Goal: Task Accomplishment & Management: Use online tool/utility

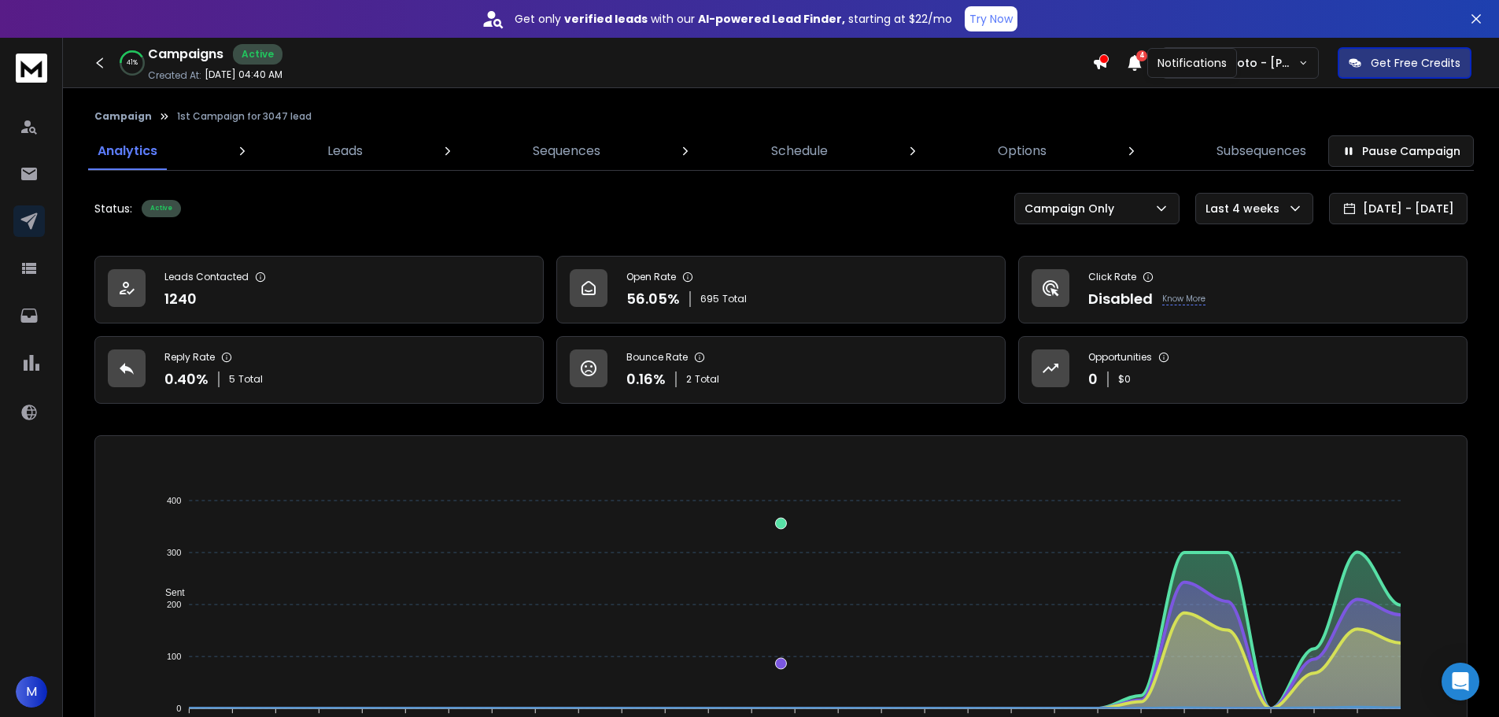
click at [1138, 64] on icon at bounding box center [1135, 62] width 14 height 16
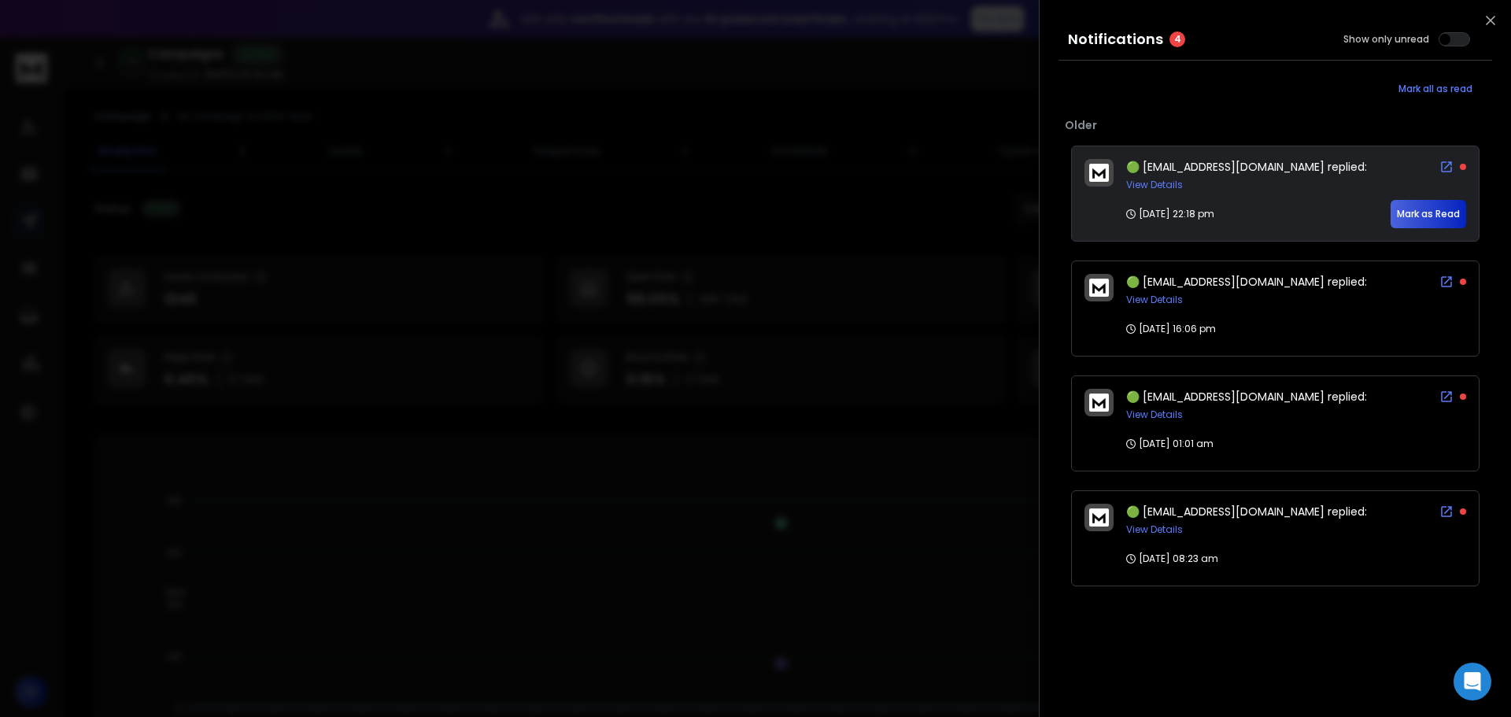
click at [1150, 189] on div "View Details" at bounding box center [1154, 185] width 57 height 13
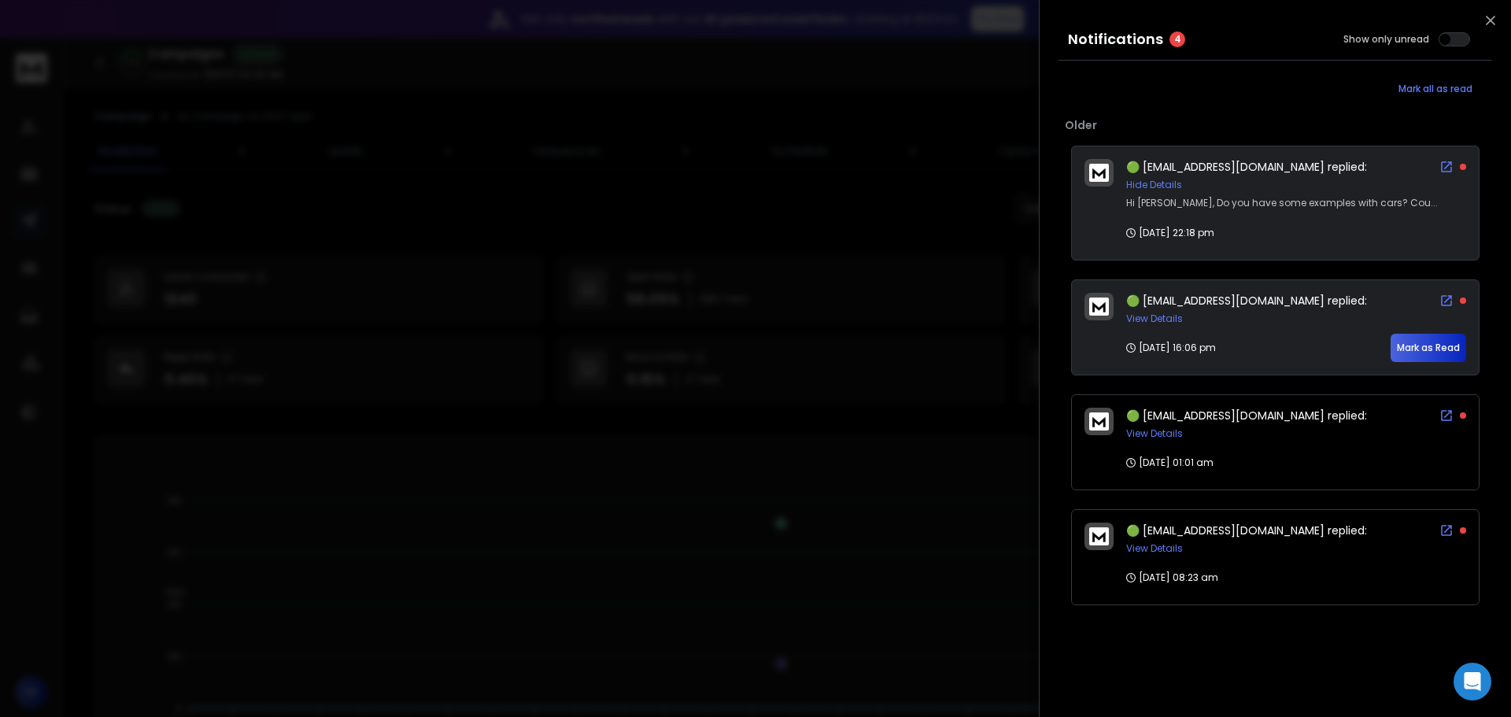
click at [1186, 304] on span "🟢 [EMAIL_ADDRESS][DOMAIN_NAME] replied:" at bounding box center [1246, 301] width 241 height 16
click at [1180, 313] on div "View Details" at bounding box center [1154, 318] width 57 height 13
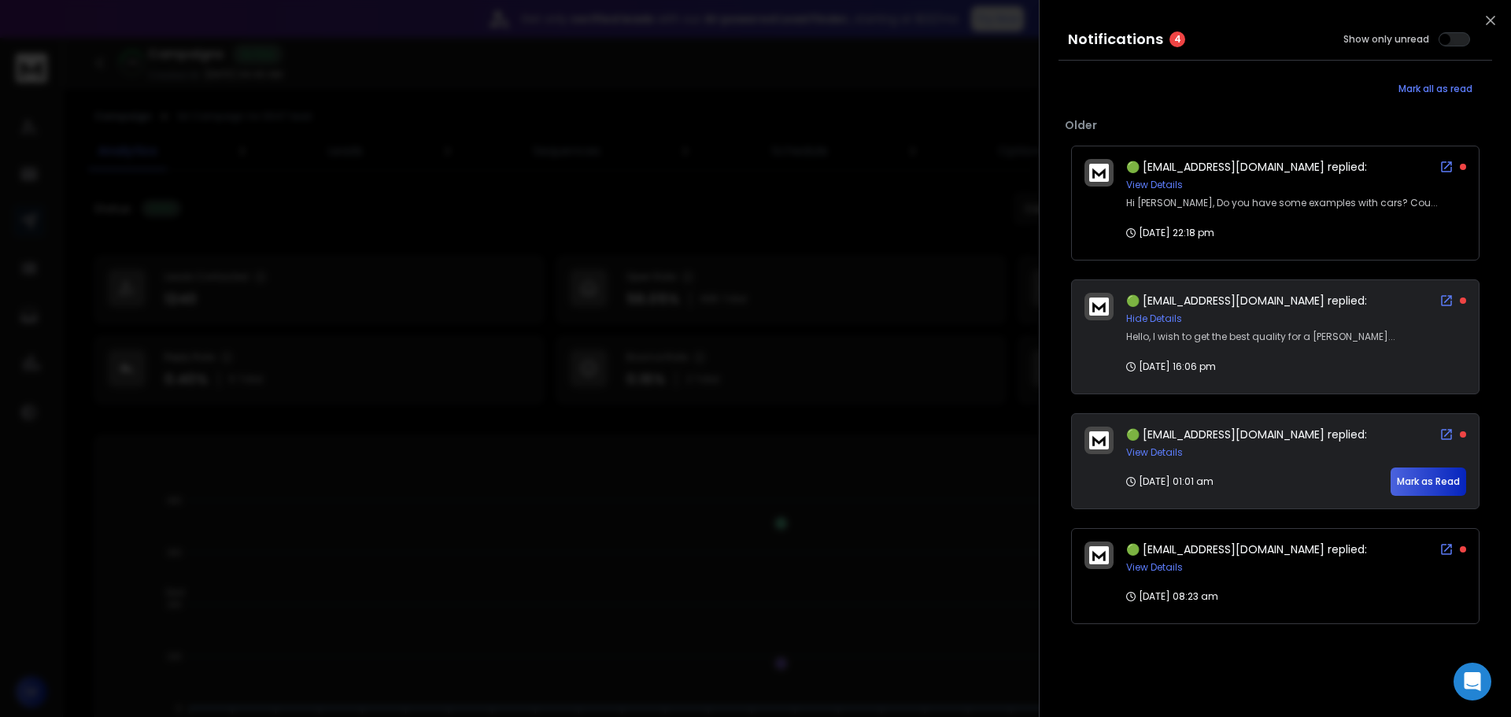
click at [1150, 448] on div "View Details" at bounding box center [1154, 452] width 57 height 13
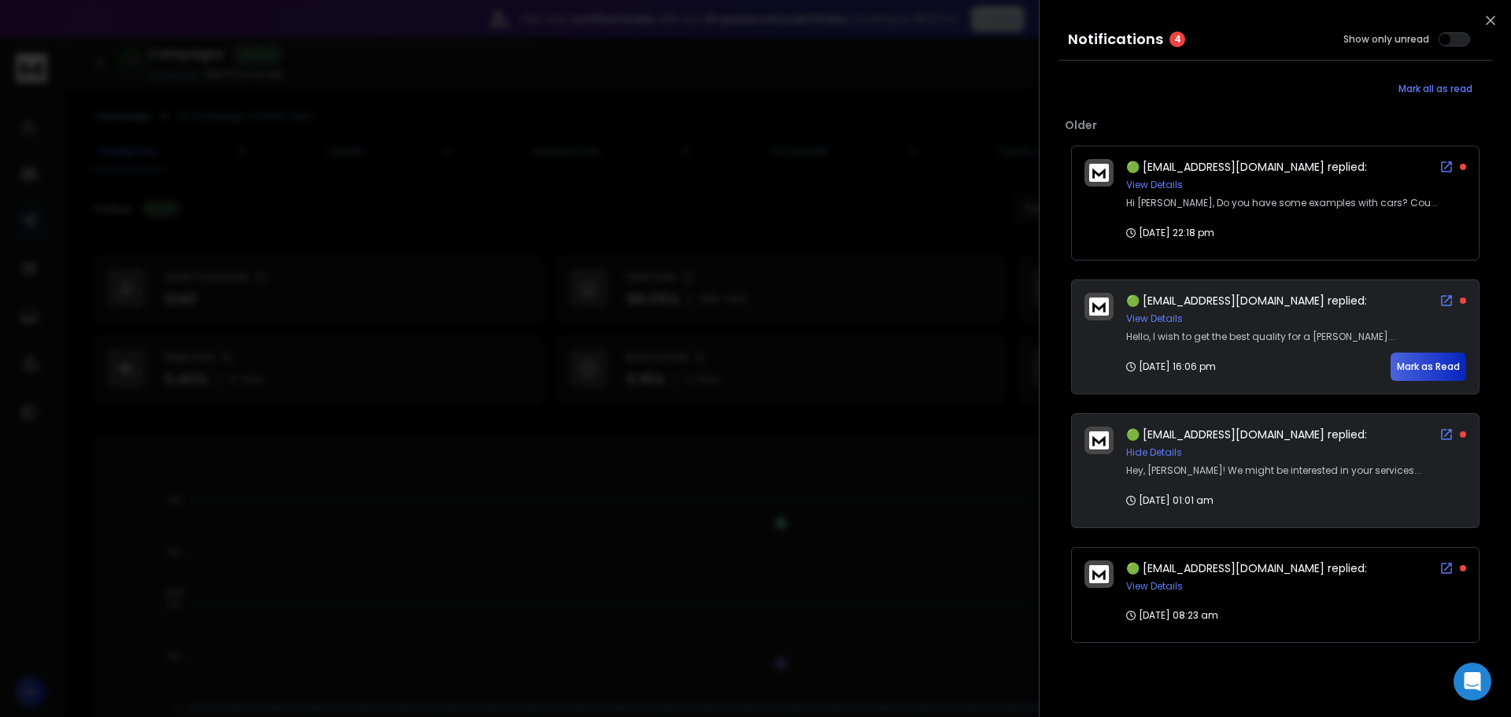
click at [1202, 323] on div "View Details Hello, I wish to get the best quality for a presti..." at bounding box center [1260, 327] width 269 height 38
click at [1450, 297] on icon at bounding box center [1446, 300] width 11 height 11
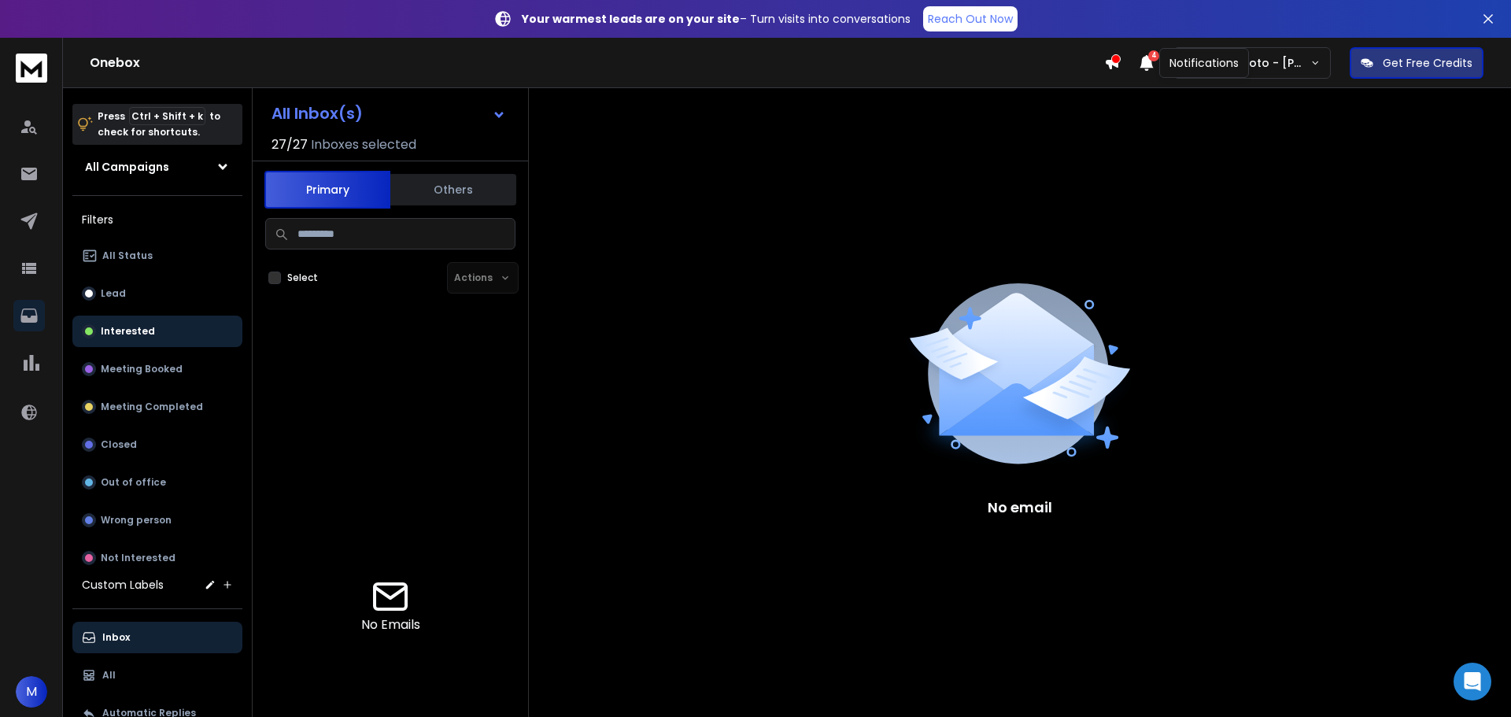
click at [1146, 63] on icon at bounding box center [1146, 62] width 14 height 16
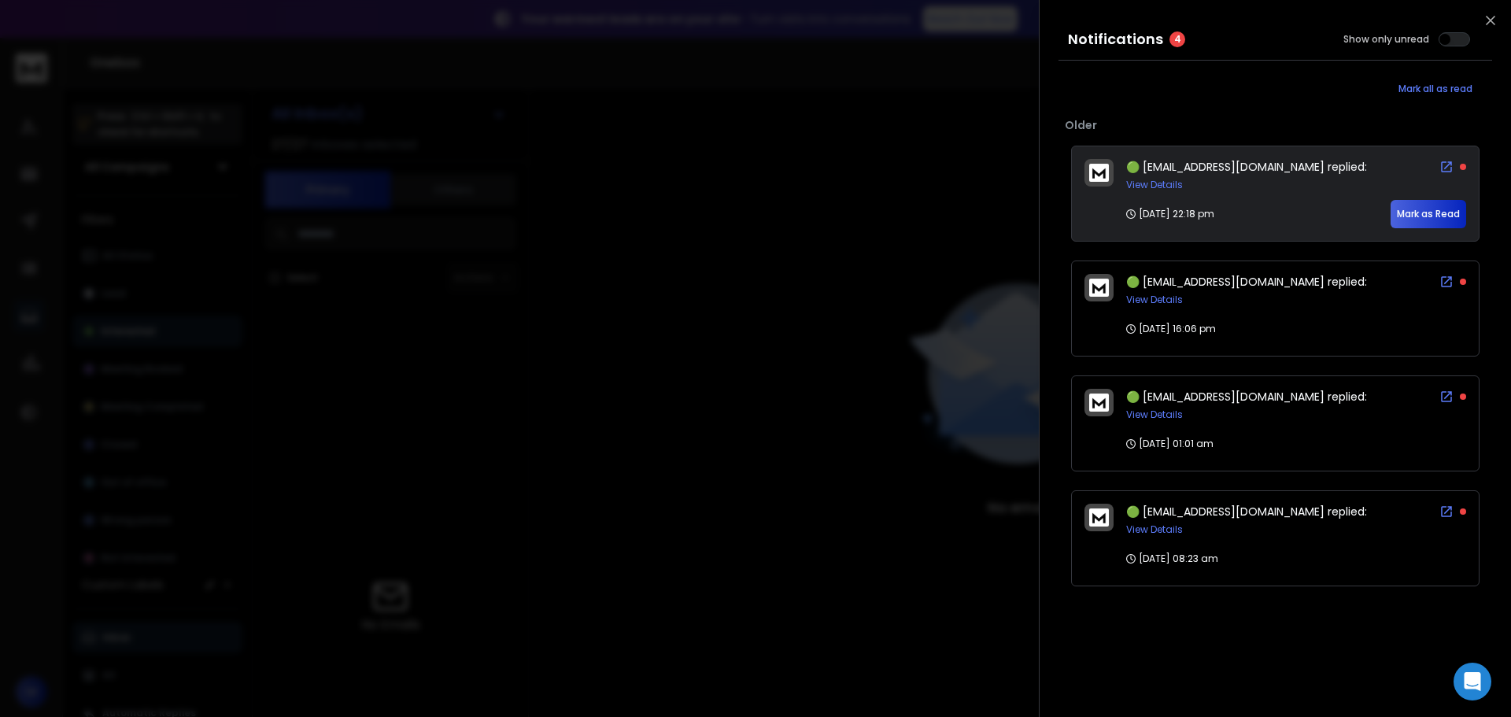
click at [1165, 185] on div "View Details" at bounding box center [1154, 185] width 57 height 13
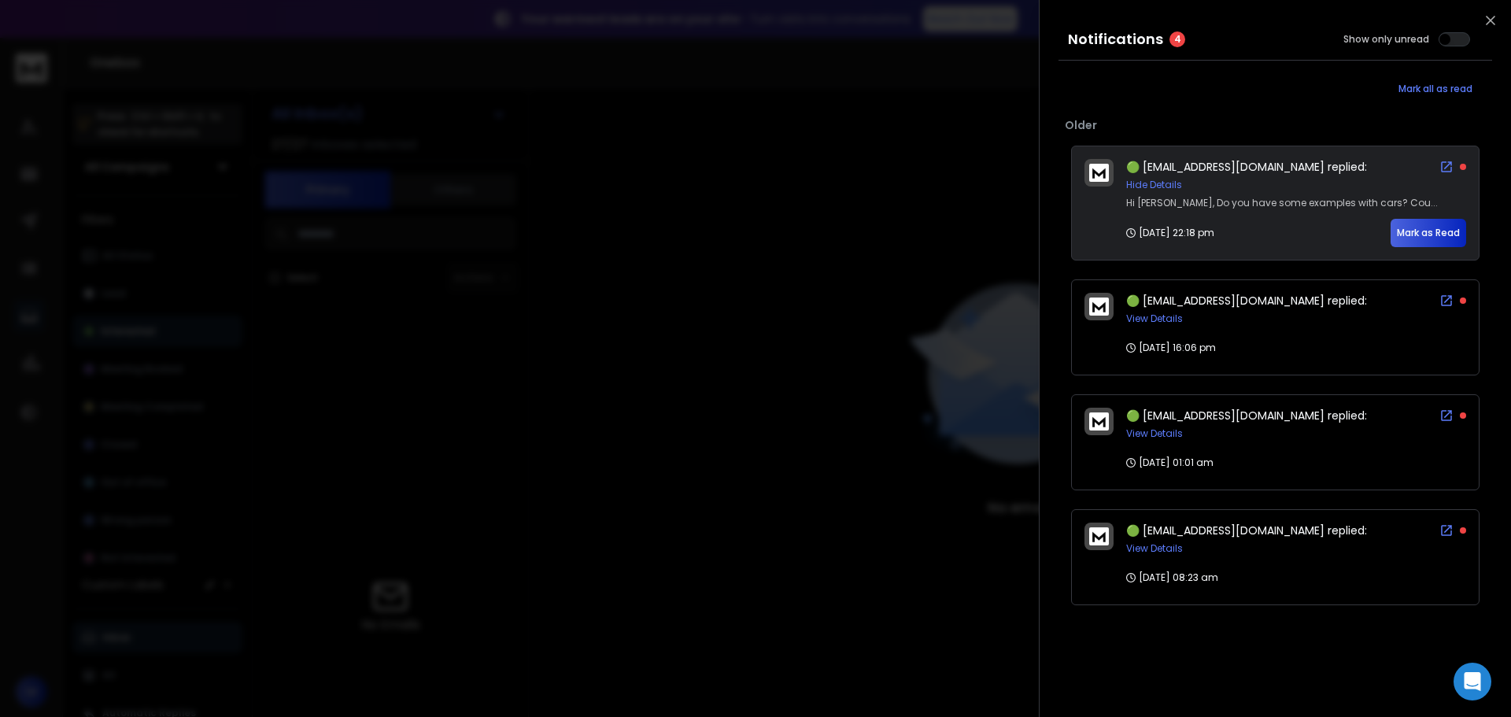
click at [1445, 170] on icon at bounding box center [1446, 167] width 14 height 14
